Goal: Check status: Check status

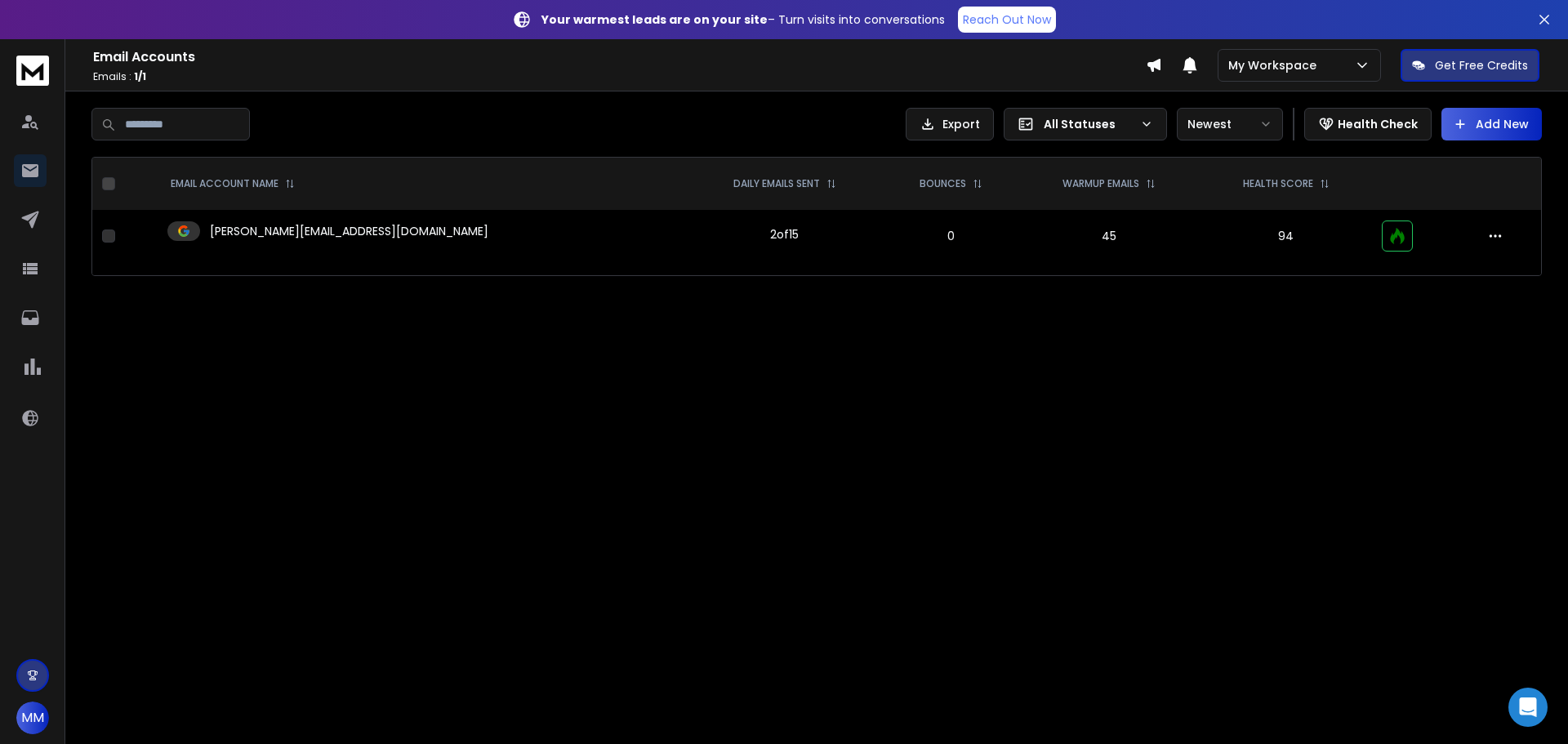
click at [770, 240] on div "2 of 15" at bounding box center [784, 234] width 28 height 16
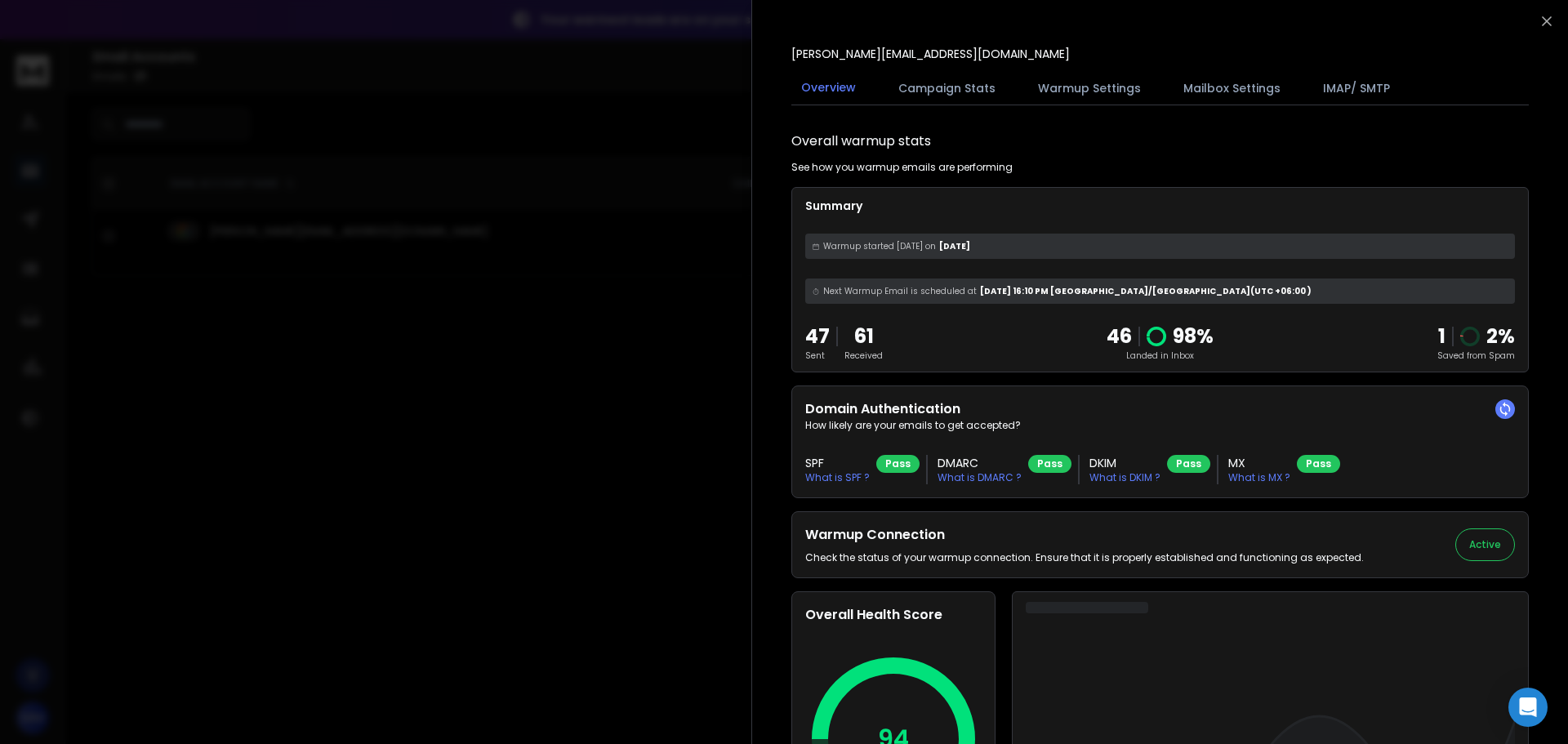
click at [512, 431] on div at bounding box center [784, 372] width 1568 height 744
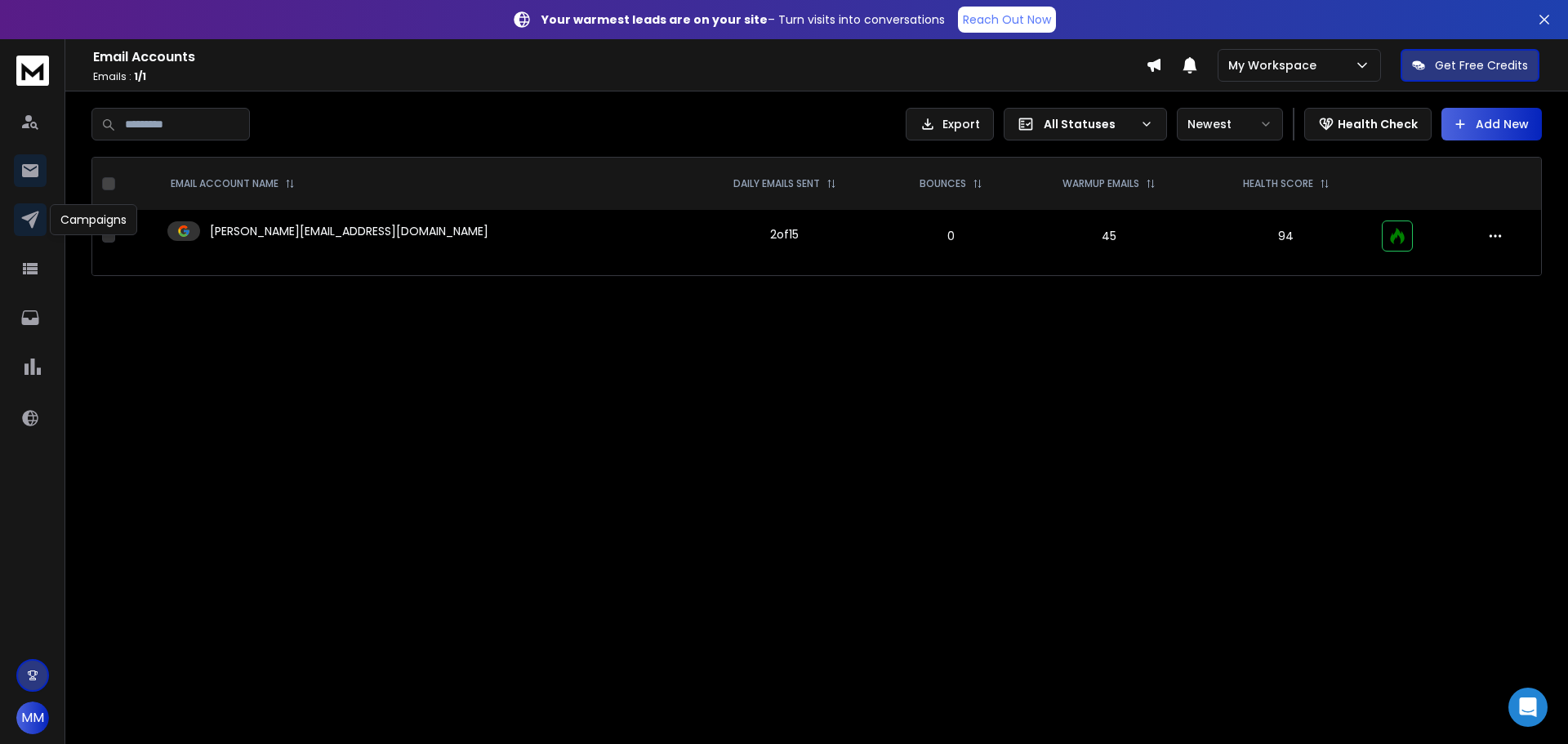
click at [42, 228] on link at bounding box center [30, 220] width 32 height 32
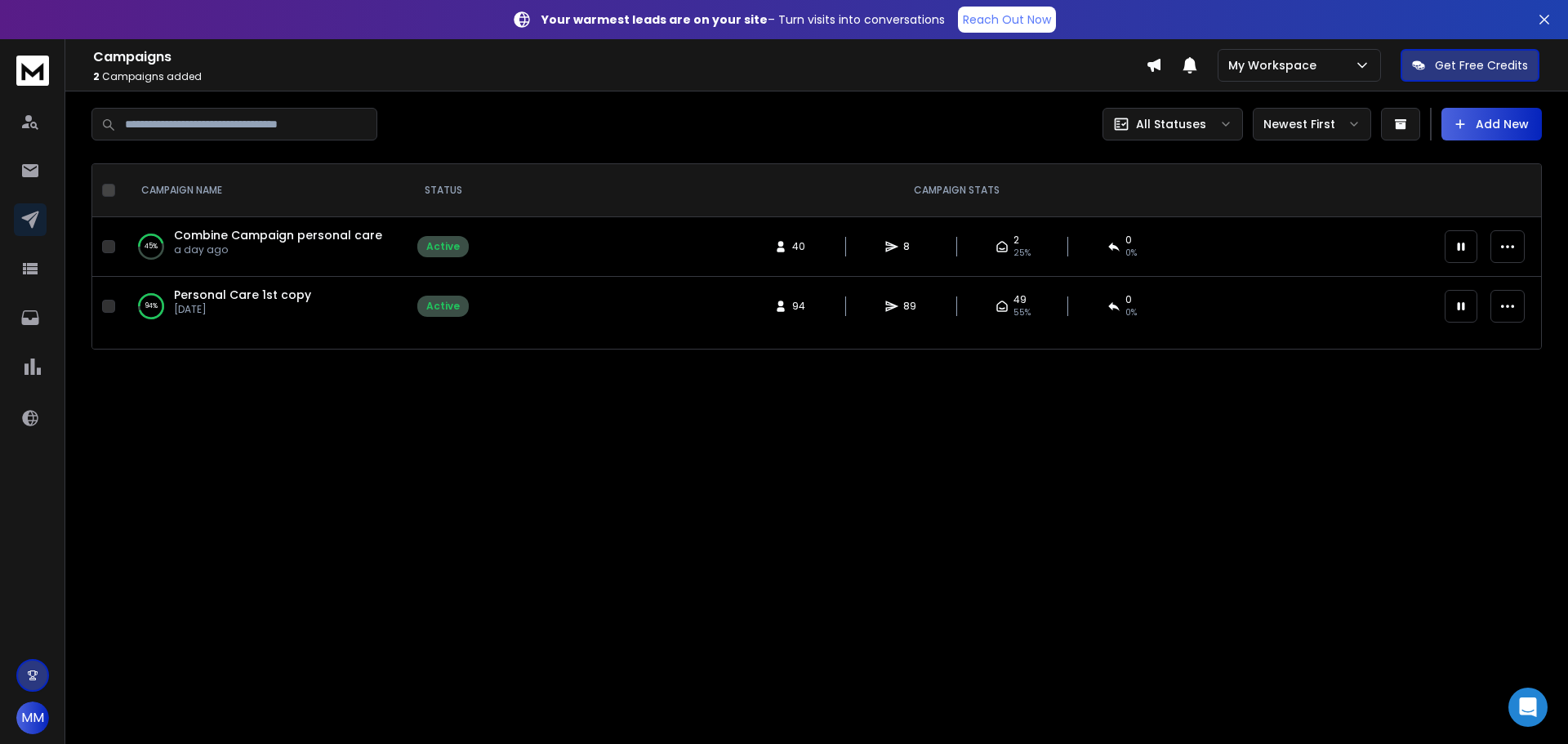
click at [896, 254] on div "40 8 2 25 % 0 0 %" at bounding box center [957, 246] width 408 height 26
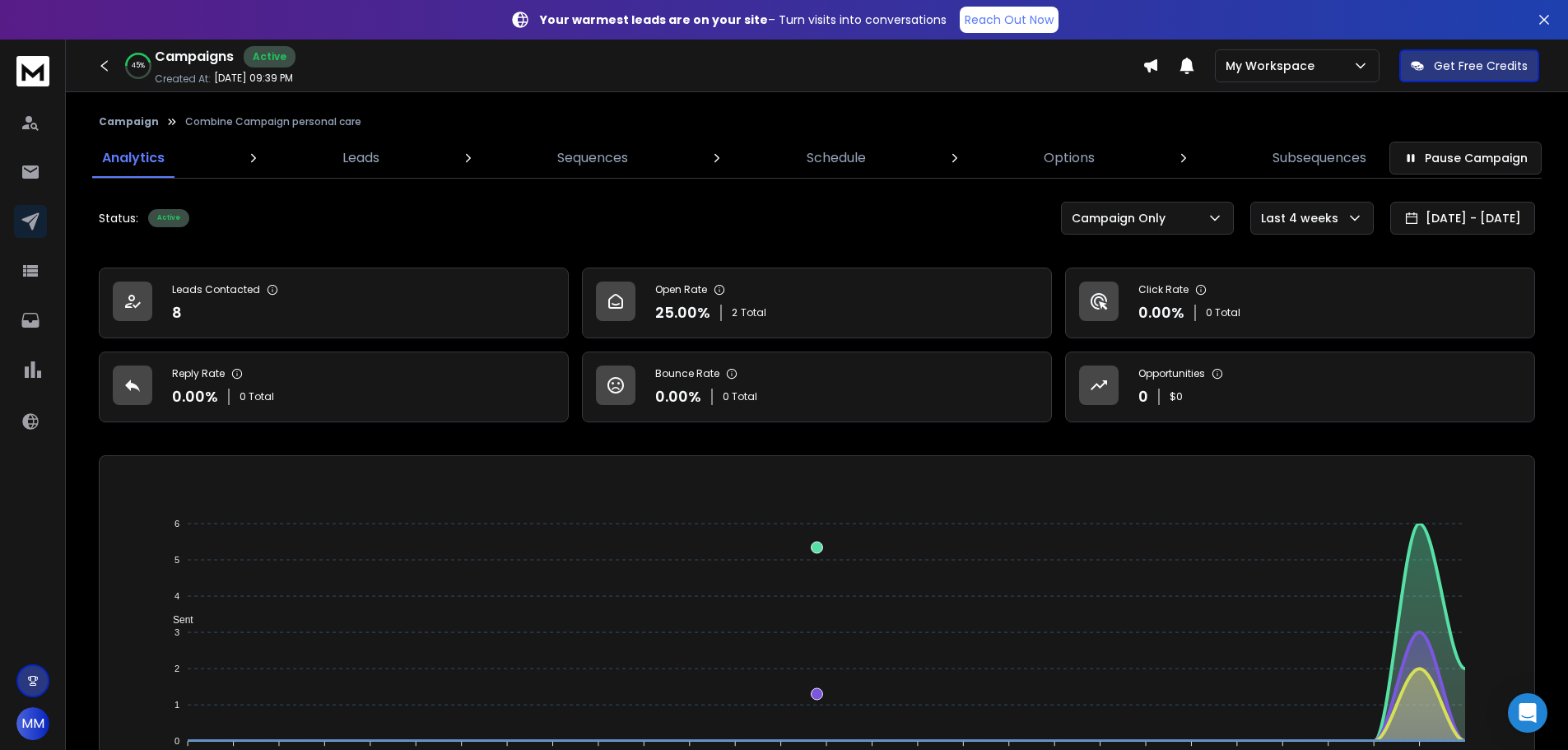
click at [803, 300] on link "Open Rate 25.00 % 2 Total" at bounding box center [817, 303] width 470 height 71
